Goal: Task Accomplishment & Management: Manage account settings

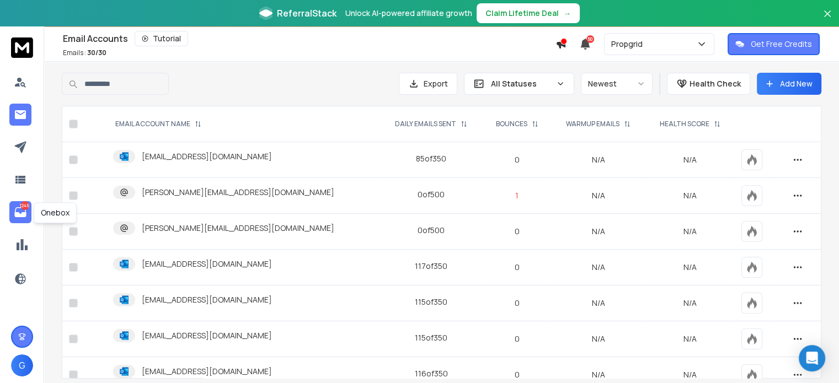
click at [20, 218] on icon at bounding box center [20, 212] width 13 height 13
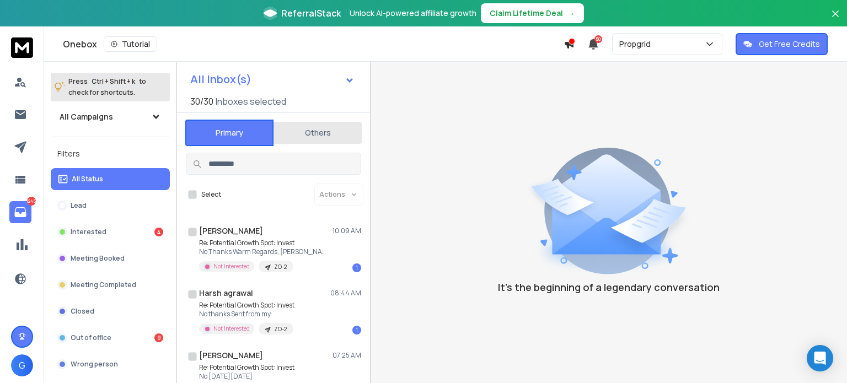
click at [370, 233] on div "All Inbox(s) 30 / 30 Inboxes selected Primary Others Select Actions [PERSON_NAM…" at bounding box center [274, 253] width 194 height 383
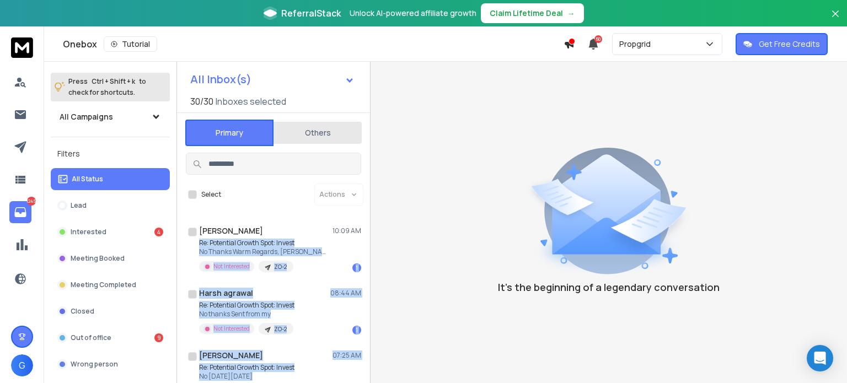
click at [371, 234] on div "All Inbox(s) 30 / 30 Inboxes selected Primary Others Select Actions [PERSON_NAM…" at bounding box center [512, 253] width 671 height 383
click at [371, 234] on div "It’s the beginning of a legendary conversation" at bounding box center [609, 225] width 477 height 326
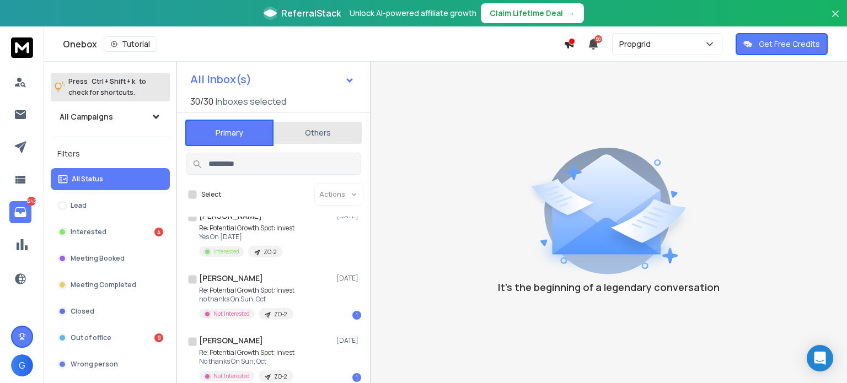
scroll to position [206, 0]
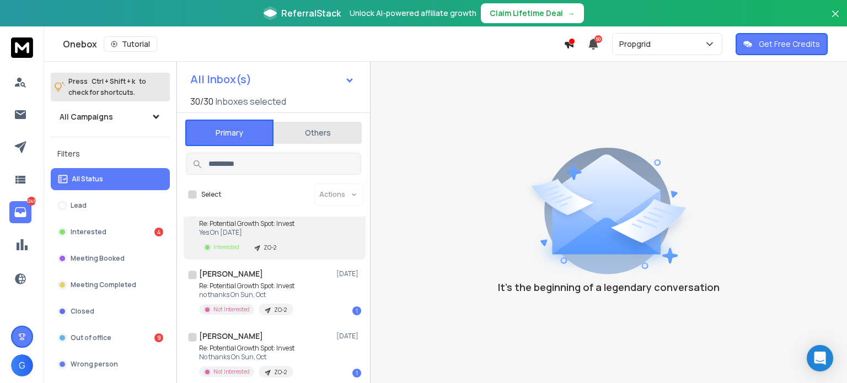
click at [295, 240] on div "Re: Potential Growth Spot: Invest Yes On [DATE] Interested ZO-2" at bounding box center [246, 237] width 95 height 34
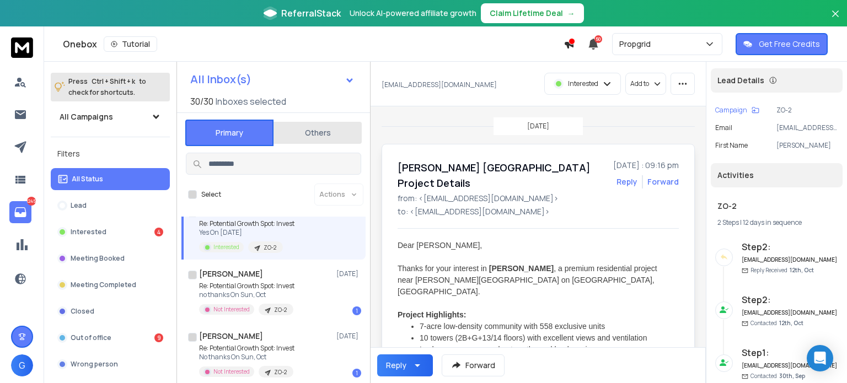
click at [369, 250] on div "[PERSON_NAME] 10:09 AM Re: Potential Growth Spot: Invest No Thanks Warm Regards…" at bounding box center [273, 359] width 193 height 284
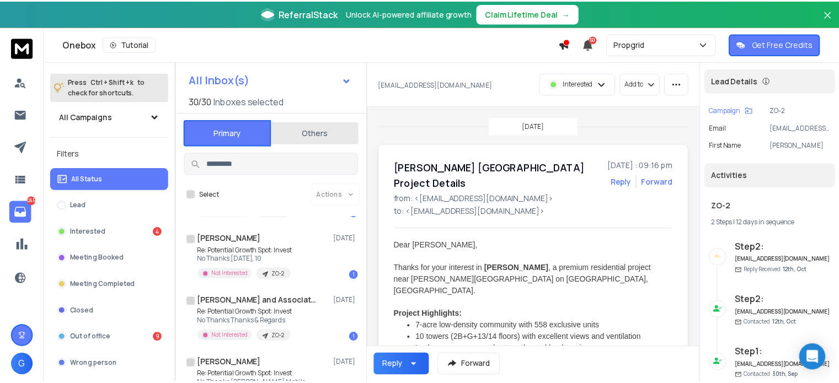
scroll to position [0, 0]
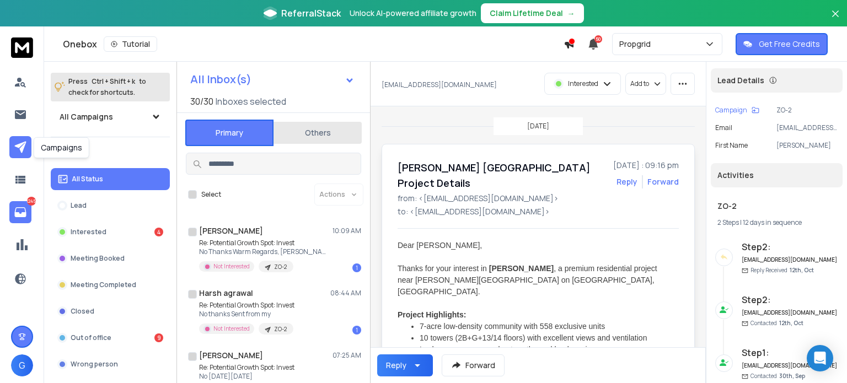
click at [18, 150] on icon at bounding box center [20, 147] width 13 height 13
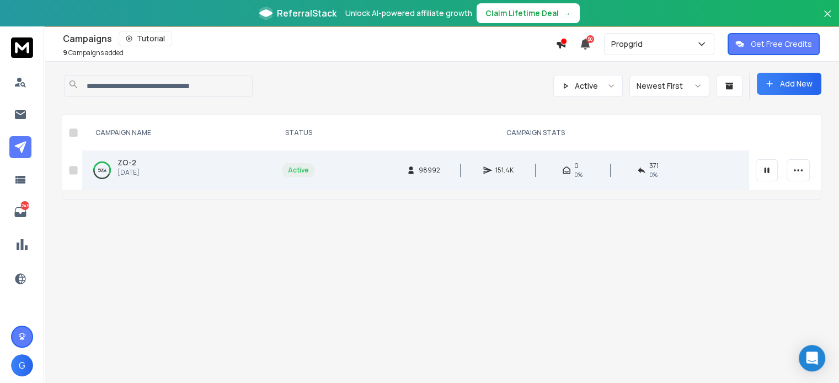
click at [139, 163] on h1 "ZO-2" at bounding box center [129, 162] width 22 height 11
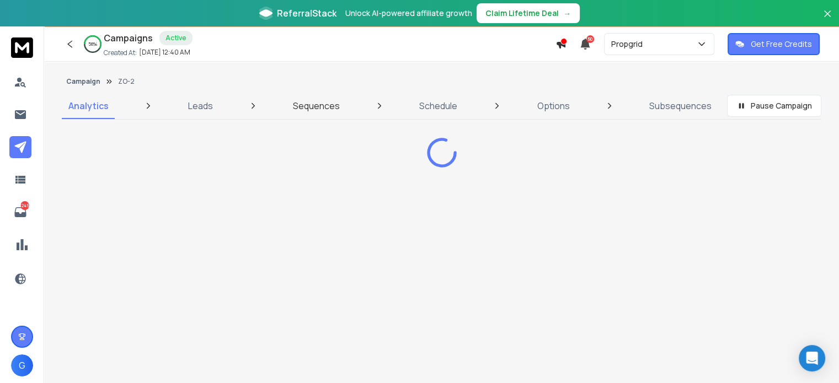
click at [338, 88] on div "Campaign ZO-2" at bounding box center [442, 82] width 760 height 18
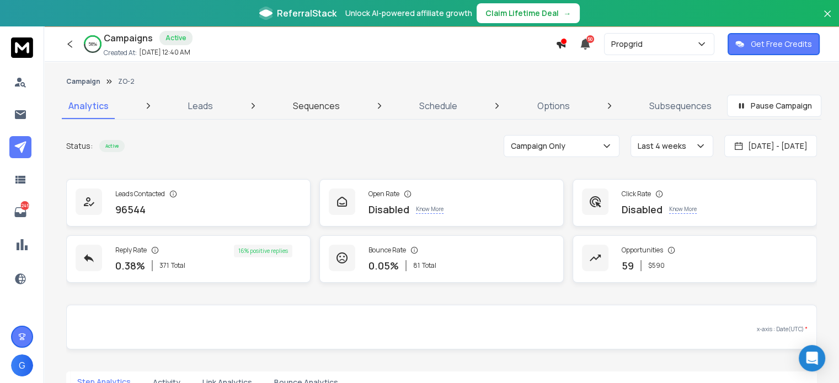
click at [321, 105] on p "Sequences" at bounding box center [316, 105] width 47 height 13
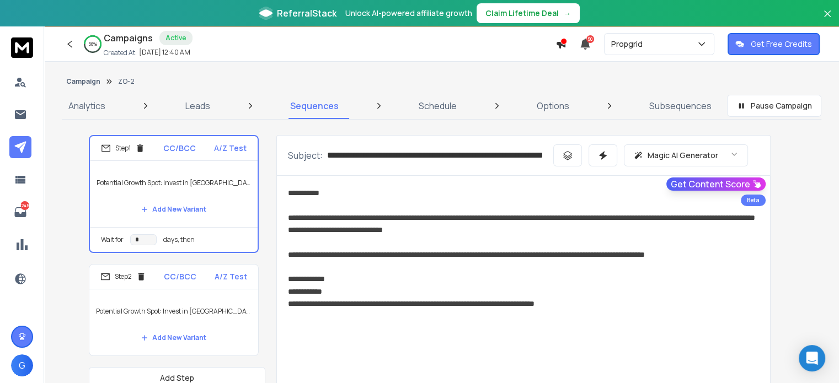
click at [191, 312] on p "Potential Growth Spot: Invest in [GEOGRAPHIC_DATA] {{firstName}} ji" at bounding box center [174, 311] width 156 height 31
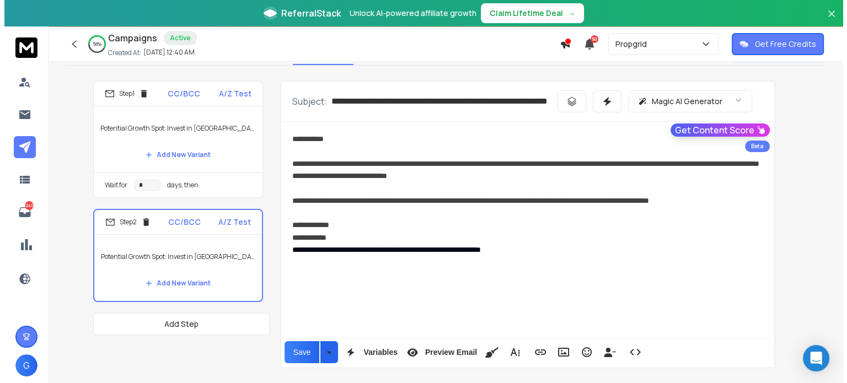
scroll to position [55, 0]
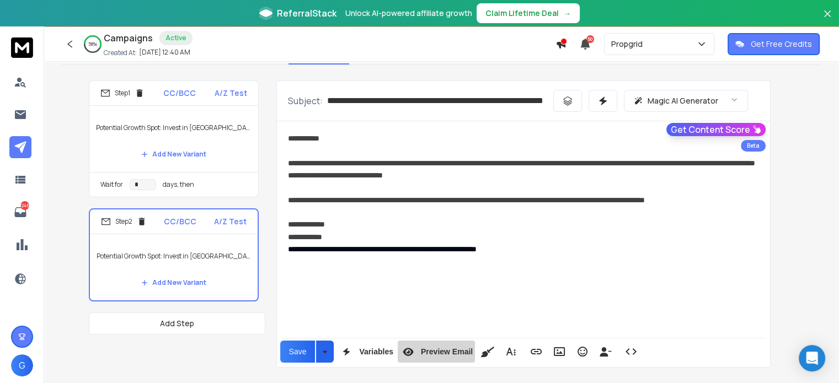
click at [469, 352] on span "Preview Email" at bounding box center [447, 352] width 56 height 9
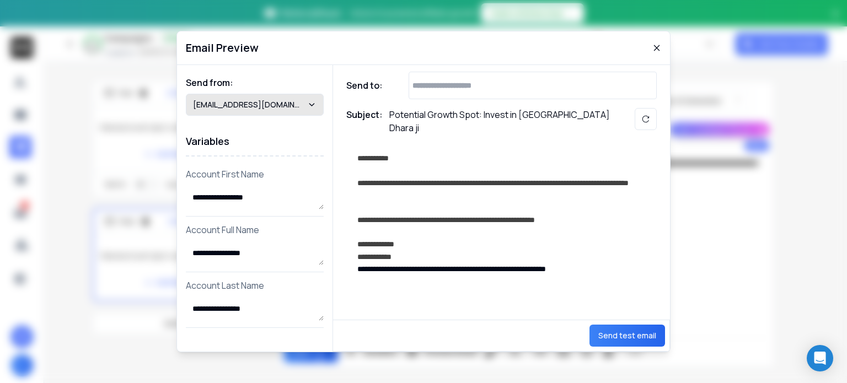
click at [268, 111] on button "[EMAIL_ADDRESS][DOMAIN_NAME]" at bounding box center [255, 105] width 138 height 22
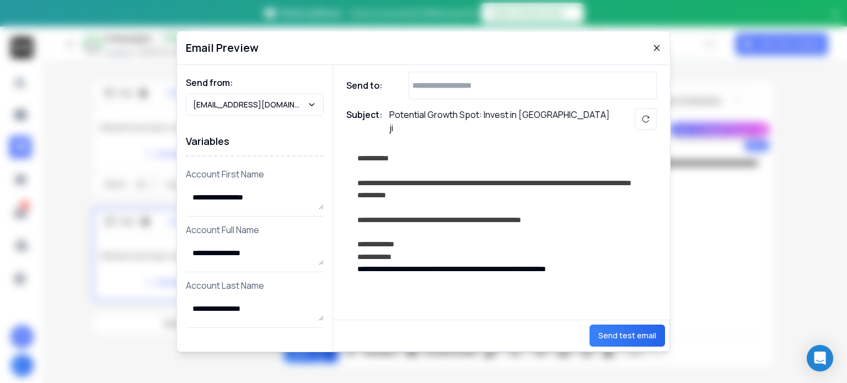
click at [456, 95] on div at bounding box center [533, 86] width 248 height 28
click at [461, 86] on input at bounding box center [533, 86] width 241 height 20
click at [615, 330] on button "Send test email" at bounding box center [628, 336] width 76 height 22
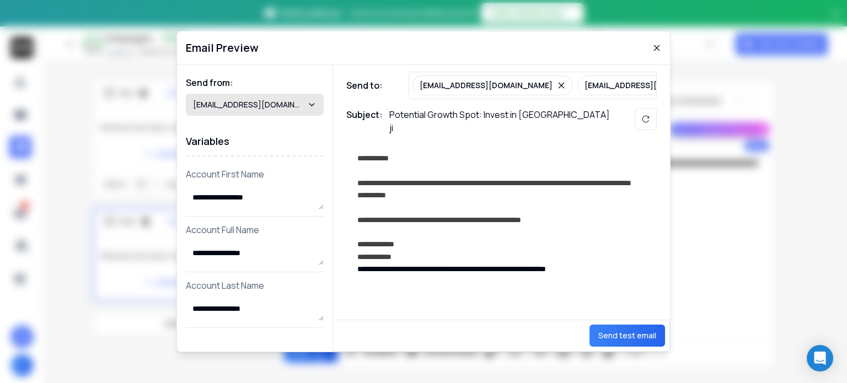
click at [243, 105] on p "[EMAIL_ADDRESS][DOMAIN_NAME]" at bounding box center [250, 104] width 114 height 11
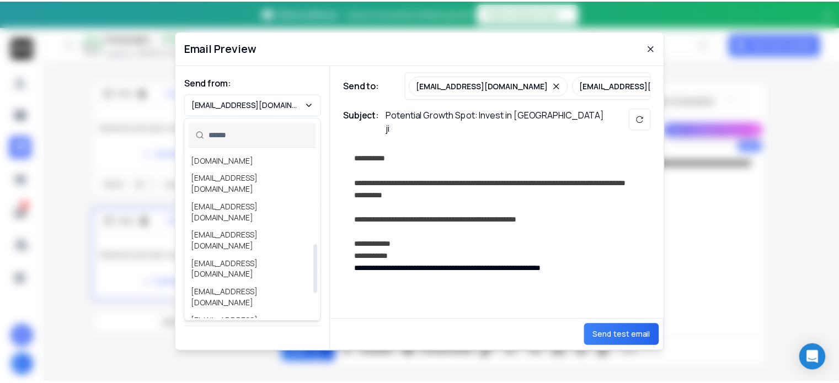
scroll to position [303, 0]
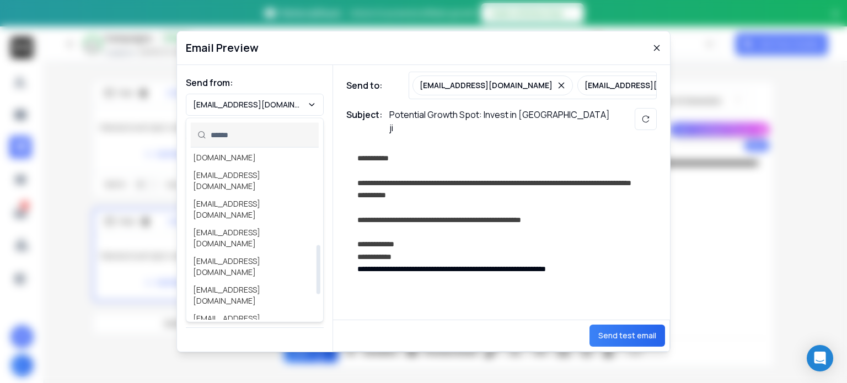
drag, startPoint x: 319, startPoint y: 172, endPoint x: 308, endPoint y: 262, distance: 91.1
click at [317, 262] on div at bounding box center [319, 270] width 4 height 49
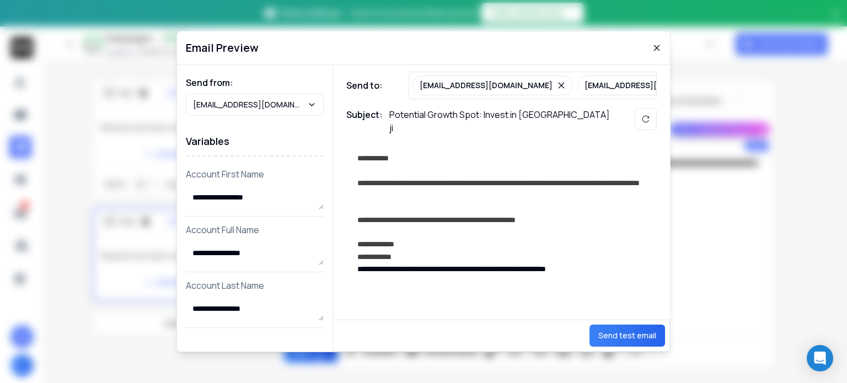
click at [642, 330] on button "Send test email" at bounding box center [628, 336] width 76 height 22
click at [658, 50] on icon at bounding box center [657, 48] width 9 height 9
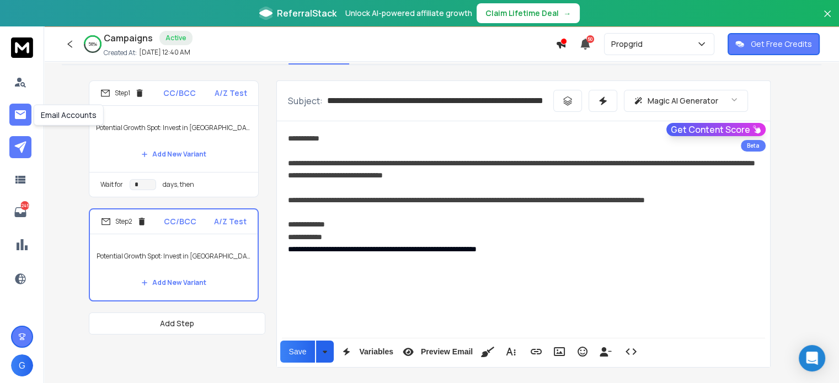
click at [18, 118] on icon at bounding box center [20, 114] width 11 height 9
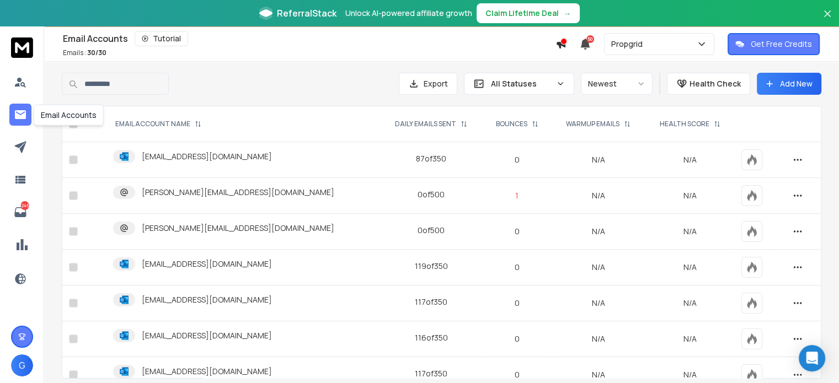
click at [13, 135] on div "1245" at bounding box center [21, 182] width 25 height 223
click at [13, 140] on link at bounding box center [20, 147] width 22 height 22
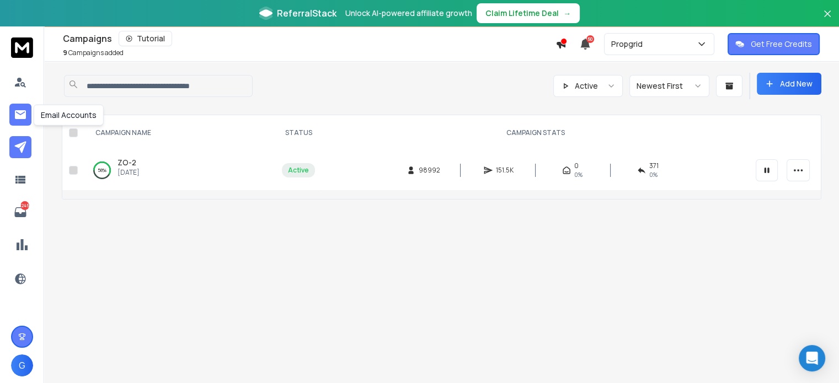
click at [26, 119] on icon at bounding box center [20, 114] width 13 height 13
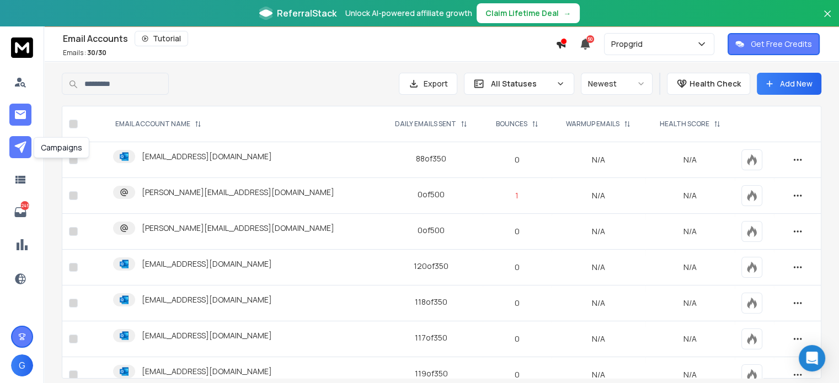
click at [18, 141] on icon at bounding box center [20, 147] width 13 height 13
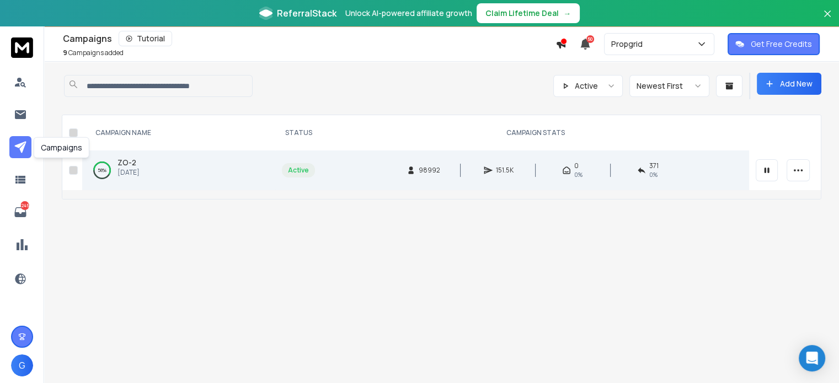
click at [161, 179] on div "58 % ZO-2 [DATE]" at bounding box center [178, 170] width 171 height 26
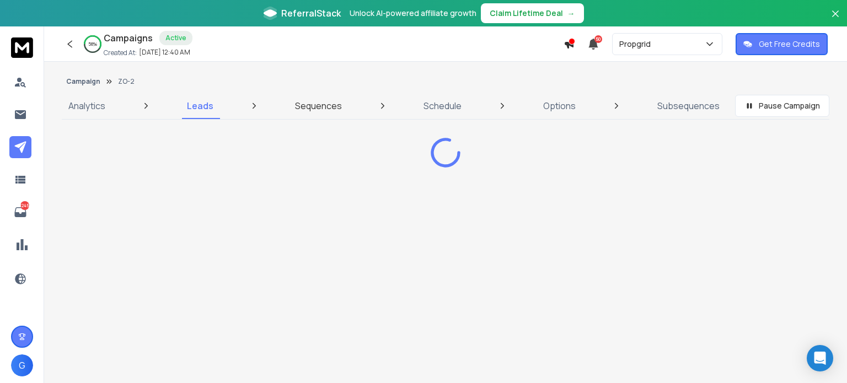
click at [305, 106] on p "Sequences" at bounding box center [318, 105] width 47 height 13
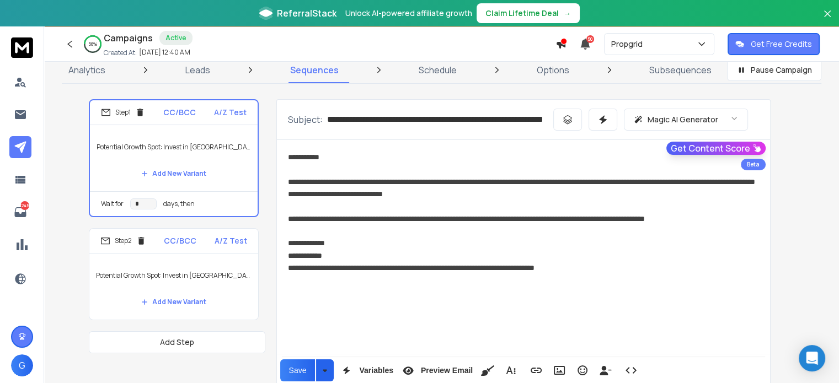
scroll to position [55, 0]
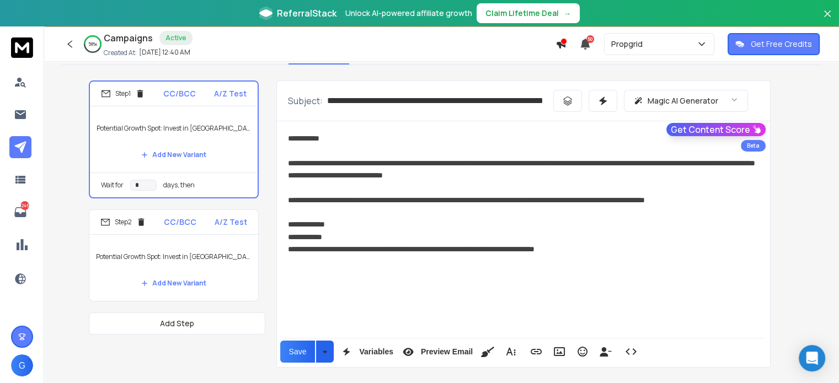
click at [235, 265] on p "Potential Growth Spot: Invest in [GEOGRAPHIC_DATA] {{firstName}} ji" at bounding box center [174, 257] width 156 height 31
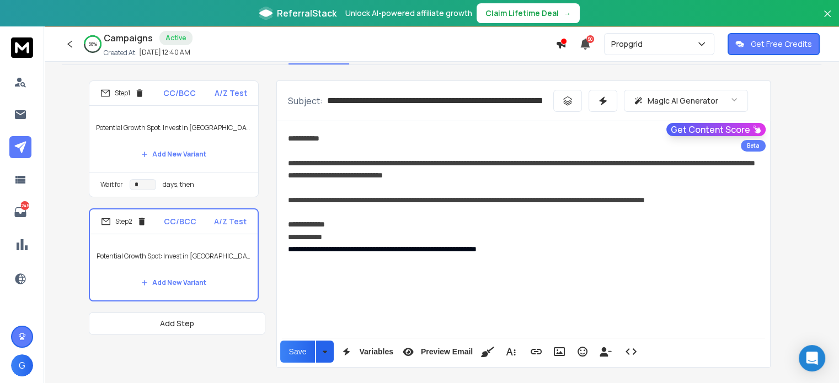
click at [339, 266] on div "**********" at bounding box center [523, 228] width 493 height 215
click at [580, 254] on div "**********" at bounding box center [523, 249] width 471 height 12
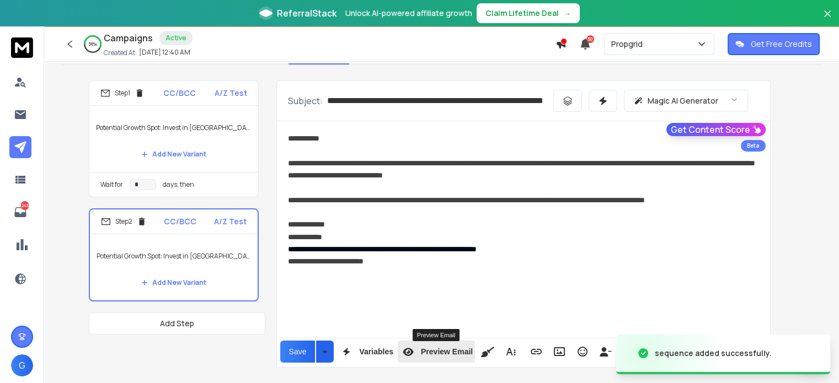
click at [467, 350] on span "Preview Email" at bounding box center [447, 352] width 56 height 9
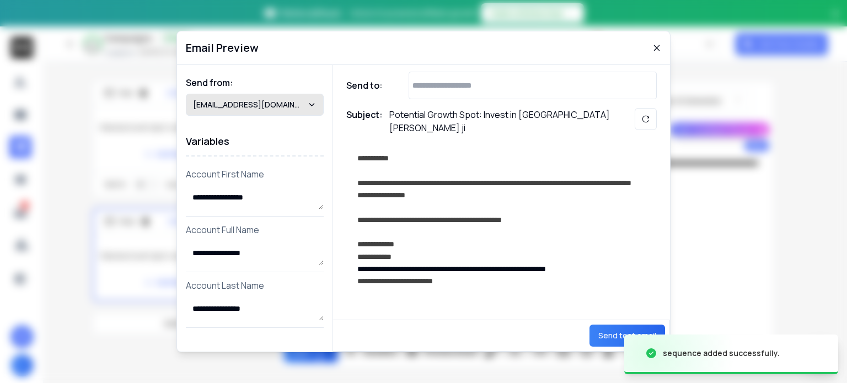
click at [250, 97] on button "[EMAIL_ADDRESS][DOMAIN_NAME]" at bounding box center [255, 105] width 138 height 22
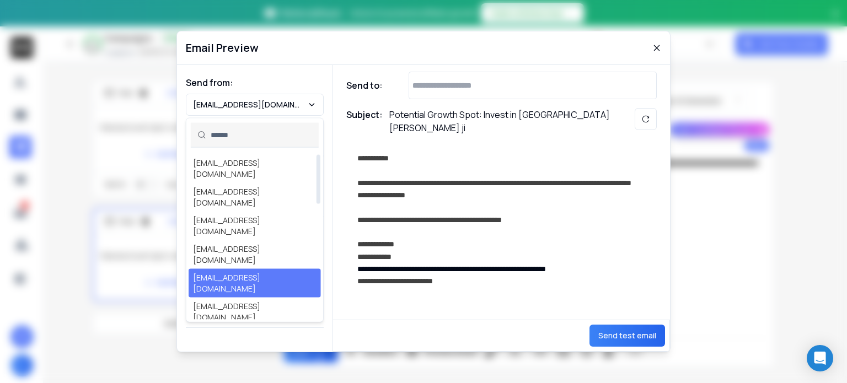
click at [287, 273] on div "[EMAIL_ADDRESS][DOMAIN_NAME]" at bounding box center [255, 284] width 124 height 22
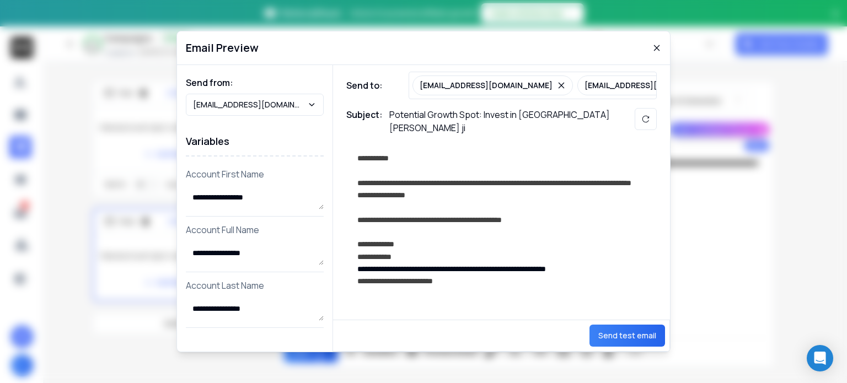
click at [617, 340] on button "Send test email" at bounding box center [628, 336] width 76 height 22
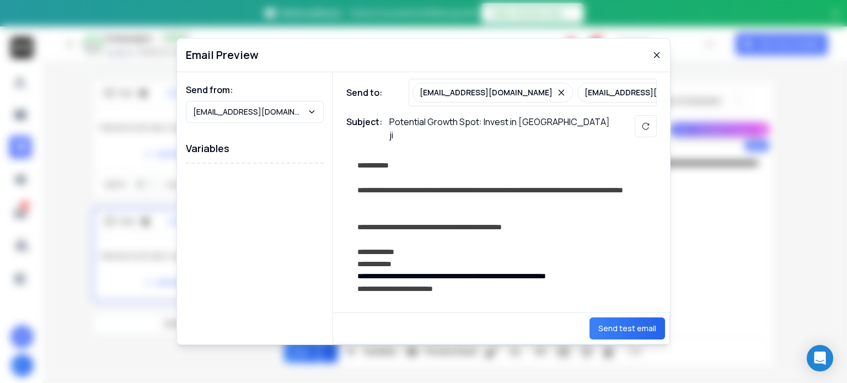
click at [655, 55] on icon at bounding box center [657, 55] width 9 height 9
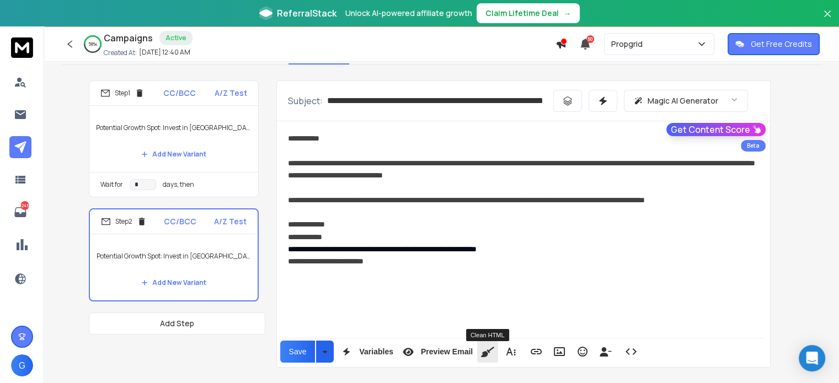
click at [486, 358] on button "Clean HTML" at bounding box center [487, 352] width 21 height 22
drag, startPoint x: 401, startPoint y: 266, endPoint x: 248, endPoint y: 282, distance: 153.1
click at [248, 282] on div "**********" at bounding box center [442, 224] width 706 height 287
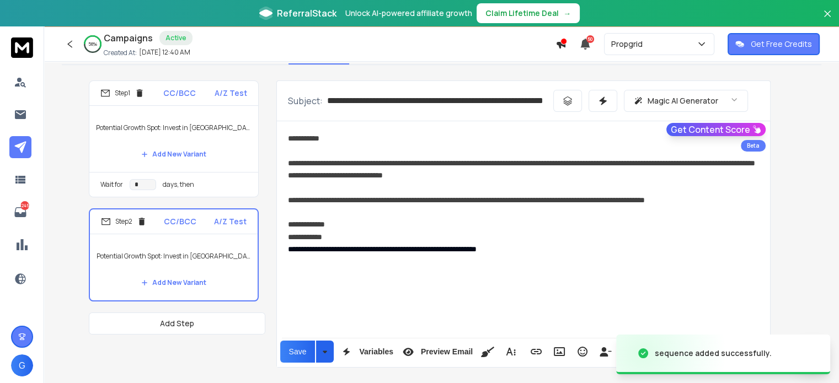
click at [202, 248] on p "Potential Growth Spot: Invest in [GEOGRAPHIC_DATA] {{firstName}} ji" at bounding box center [174, 256] width 154 height 31
